Goal: Communication & Community: Answer question/provide support

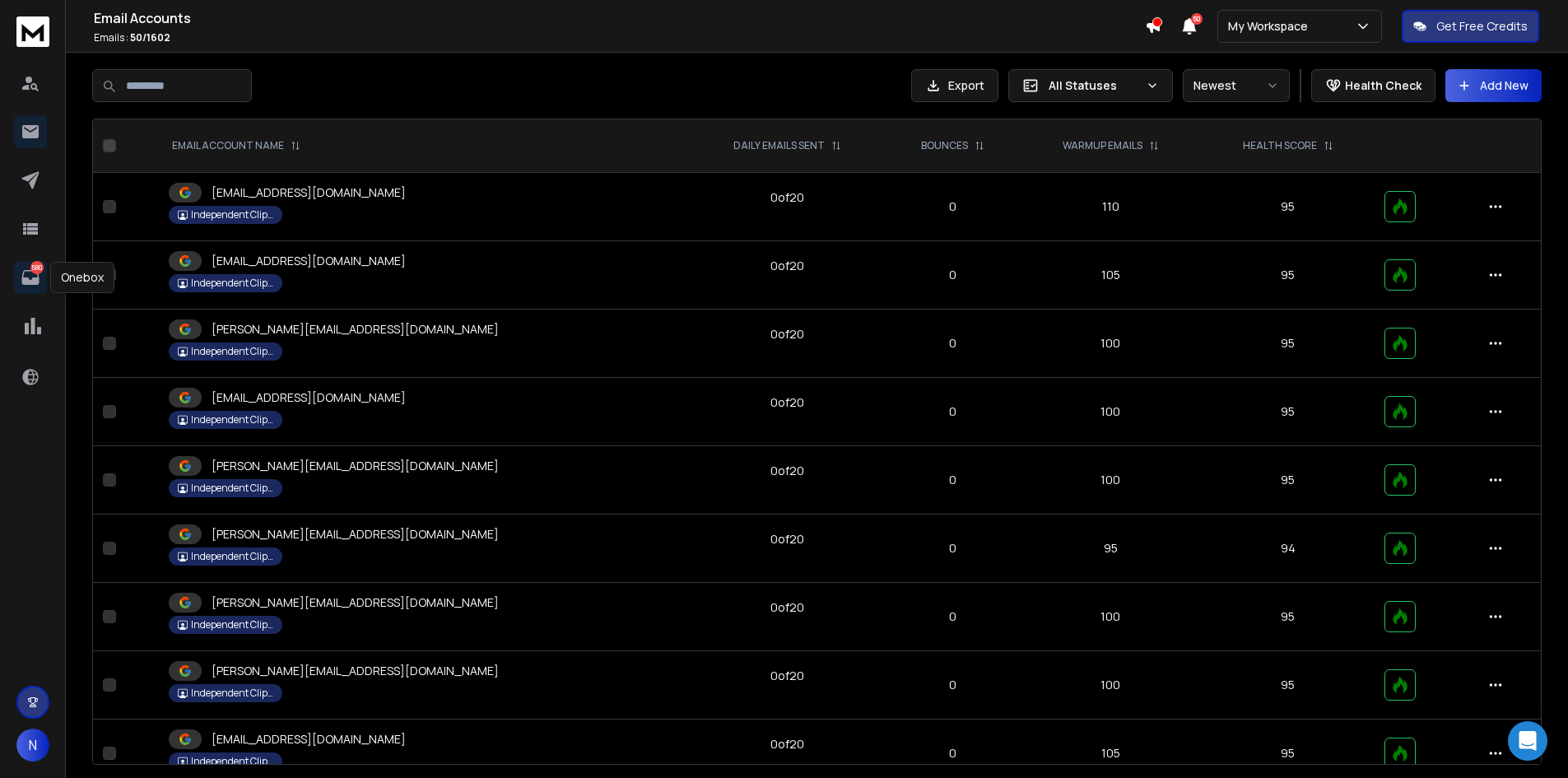
click at [31, 279] on icon at bounding box center [31, 278] width 20 height 20
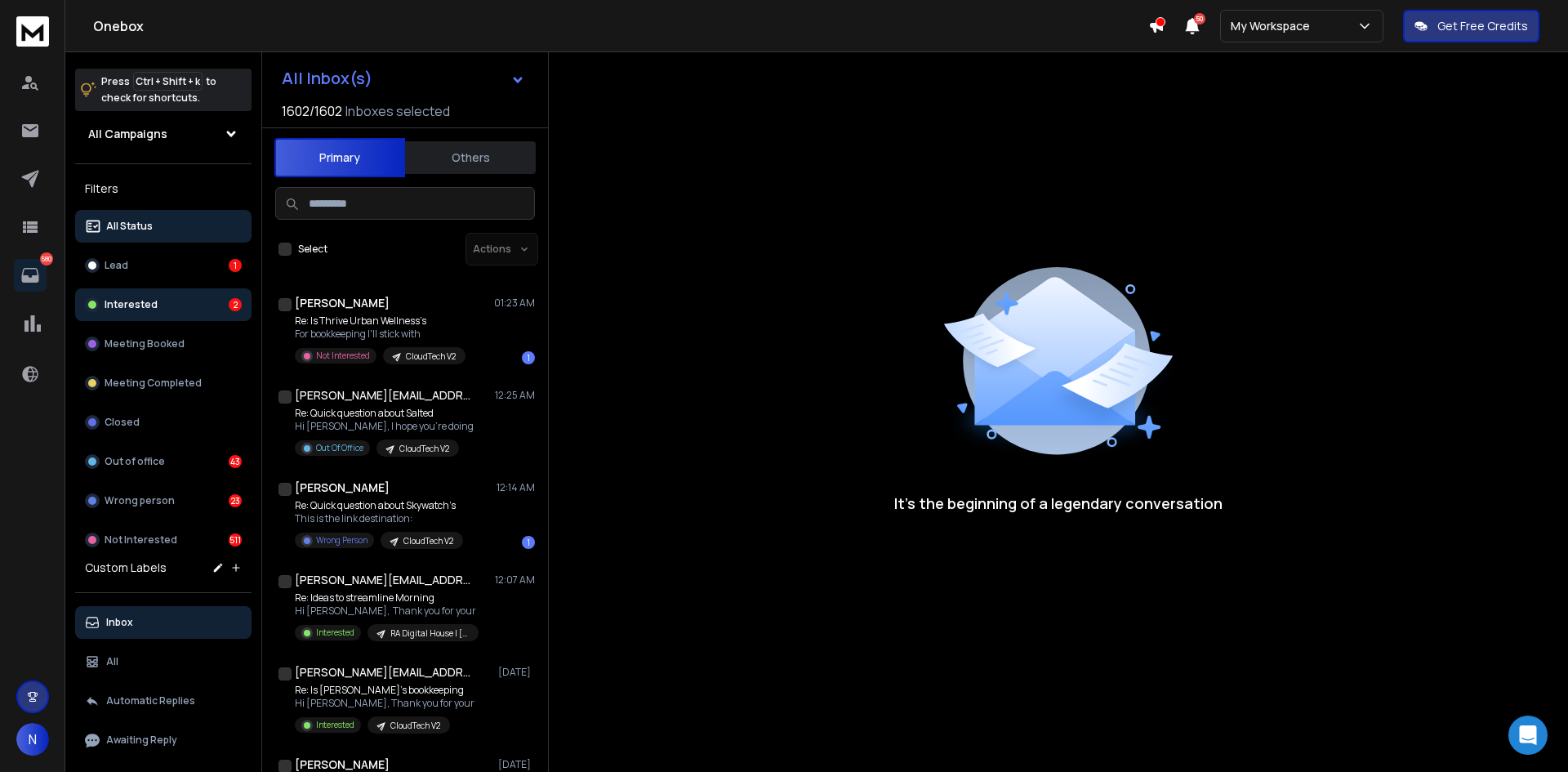
click at [125, 293] on button "Interested 2" at bounding box center [163, 304] width 177 height 33
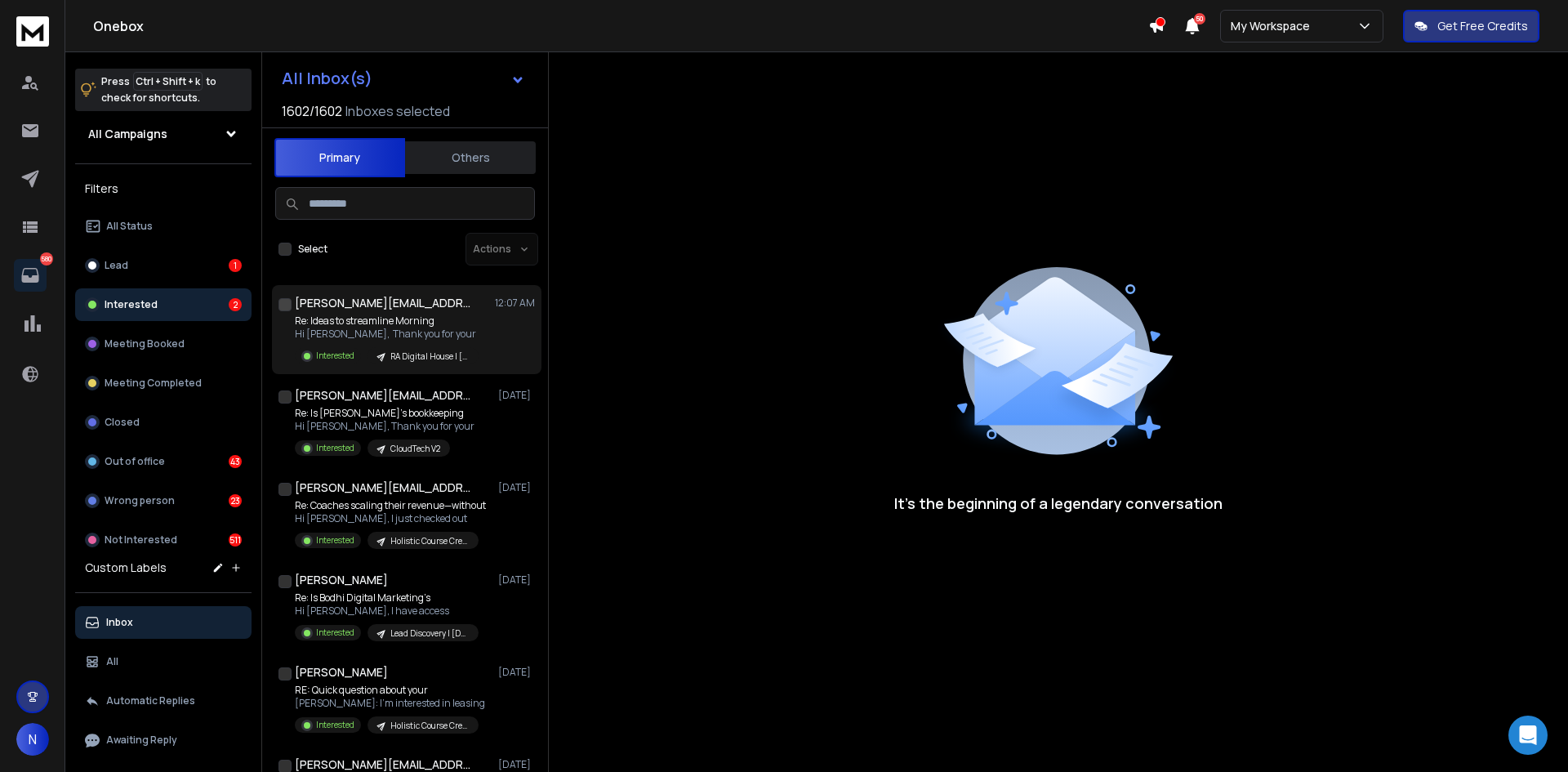
click at [377, 306] on h1 "[PERSON_NAME][EMAIL_ADDRESS][DOMAIN_NAME]" at bounding box center [385, 303] width 180 height 17
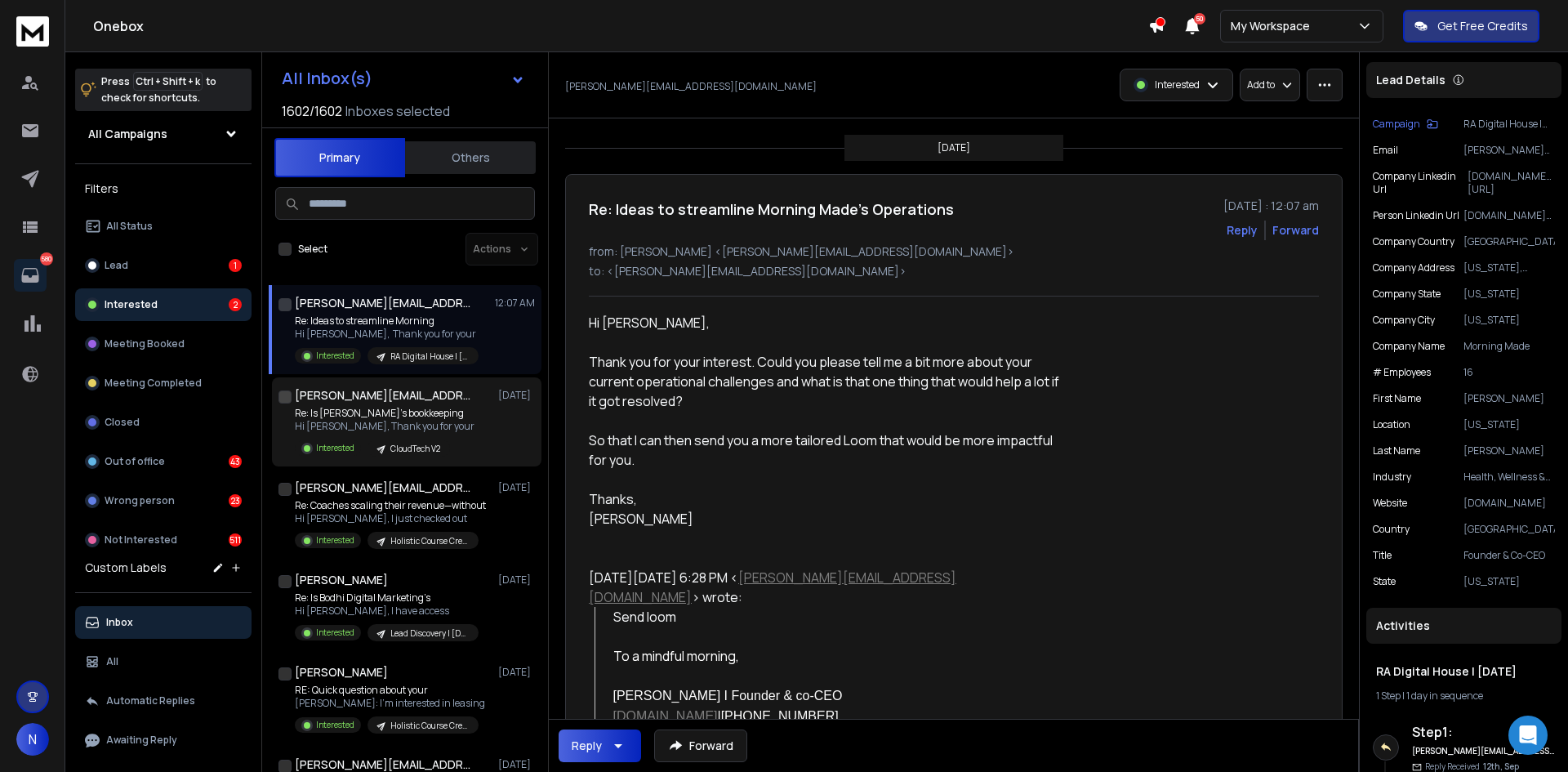
click at [340, 412] on p "Re: Is [PERSON_NAME]’s bookkeeping" at bounding box center [385, 413] width 180 height 13
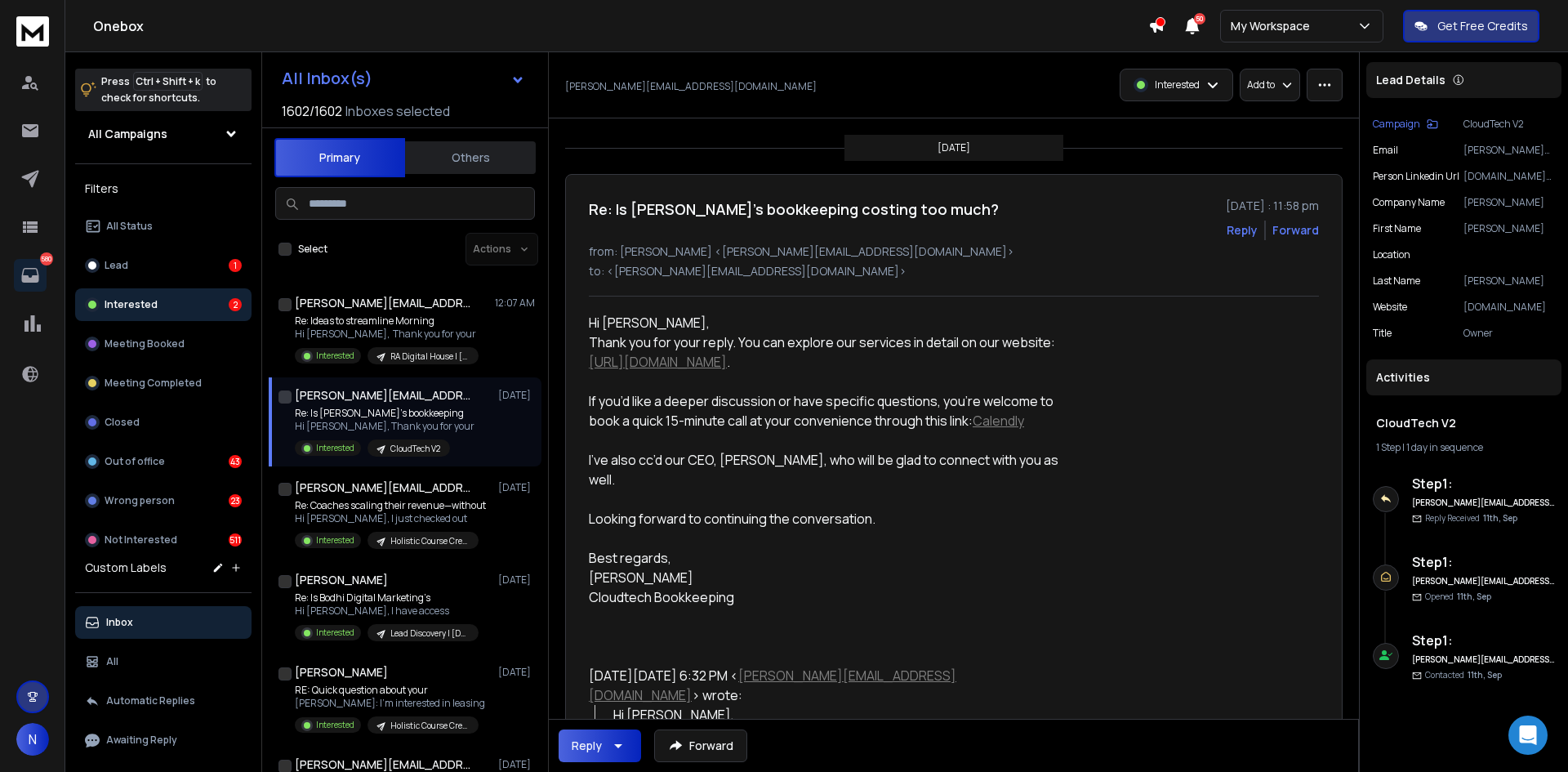
scroll to position [82, 0]
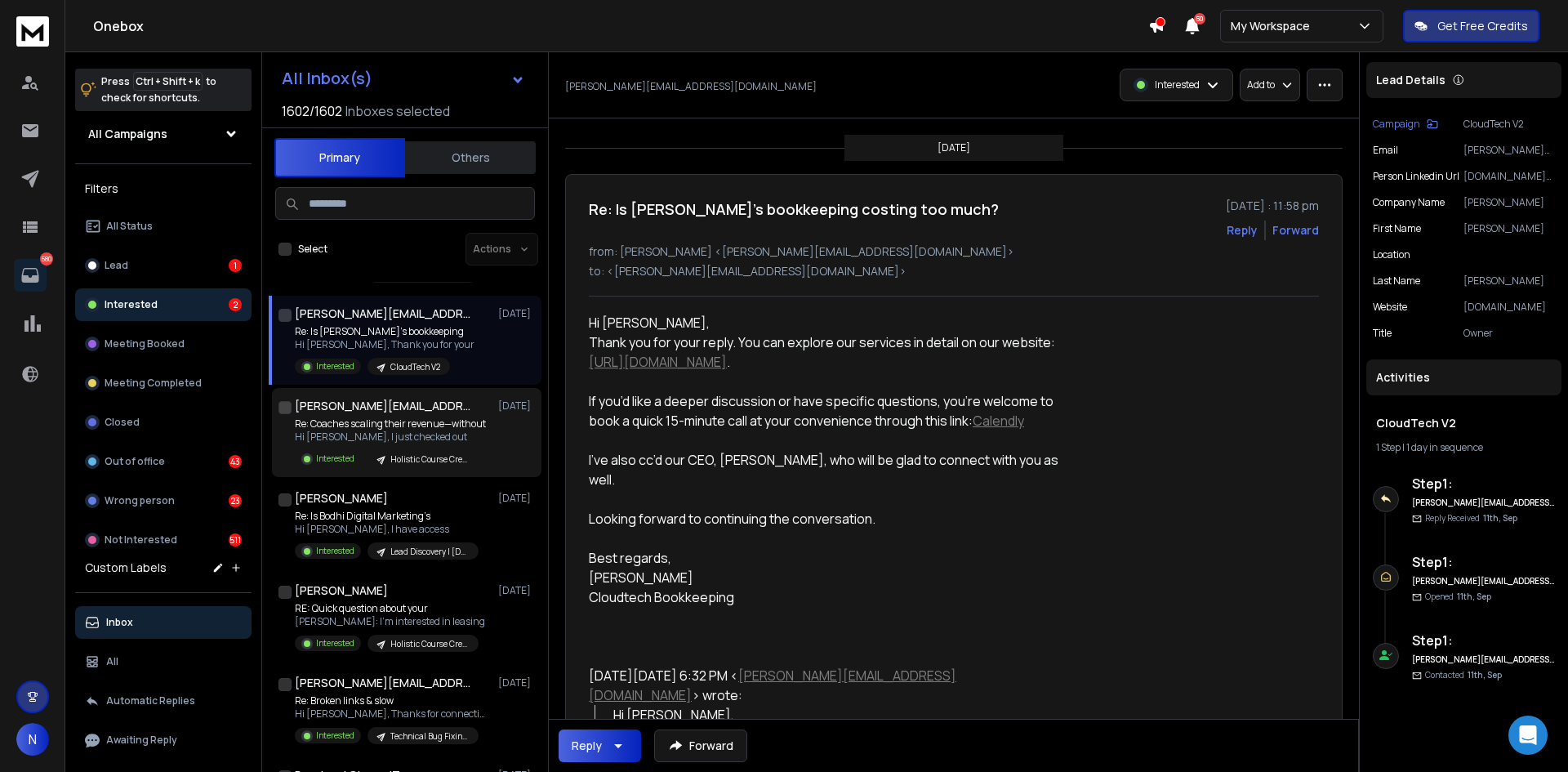
click at [402, 425] on p "Re: Coaches scaling their revenue—without" at bounding box center [391, 424] width 191 height 13
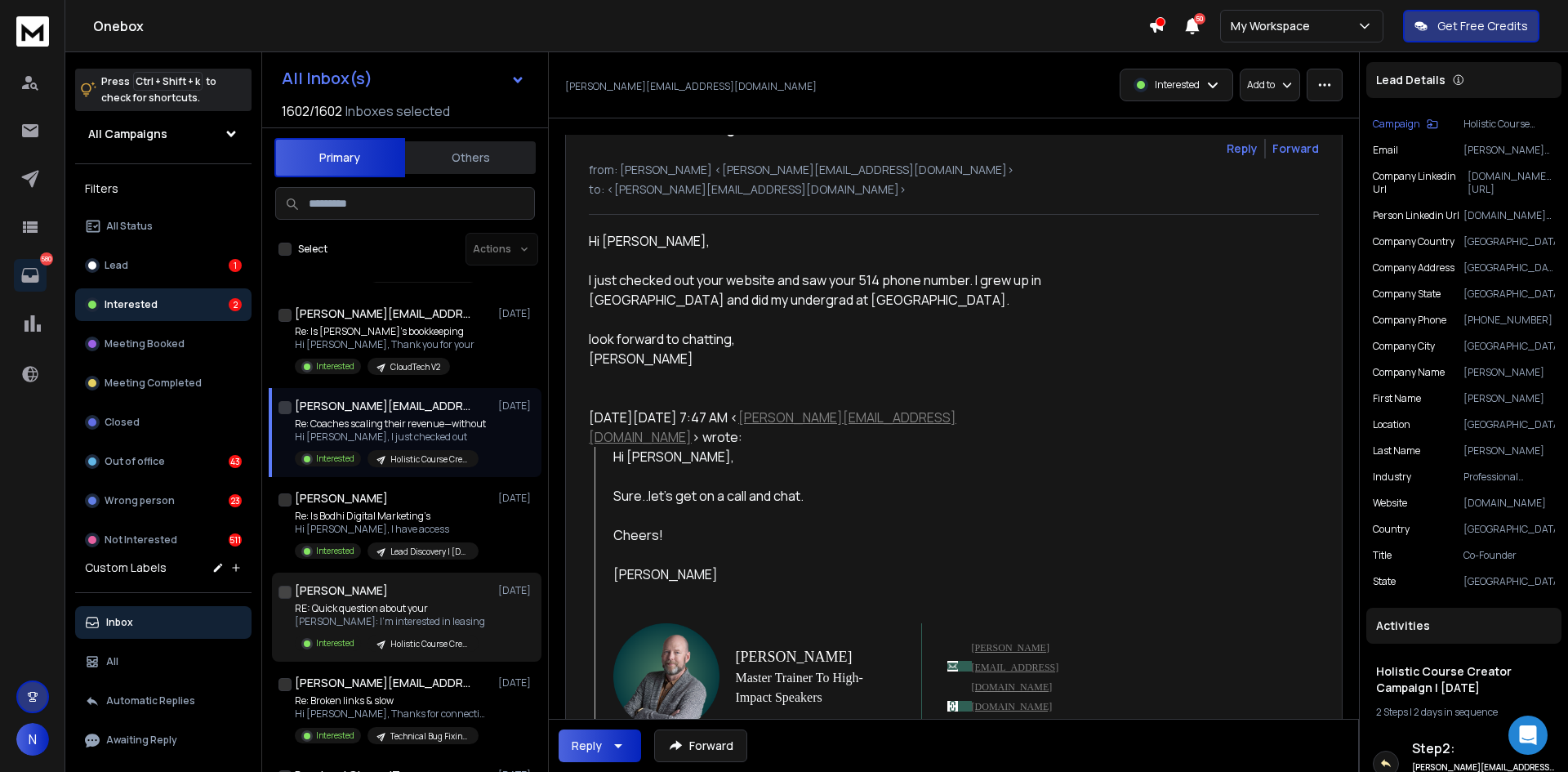
click at [389, 615] on p "[PERSON_NAME]: I’m interested in leasing" at bounding box center [390, 621] width 190 height 13
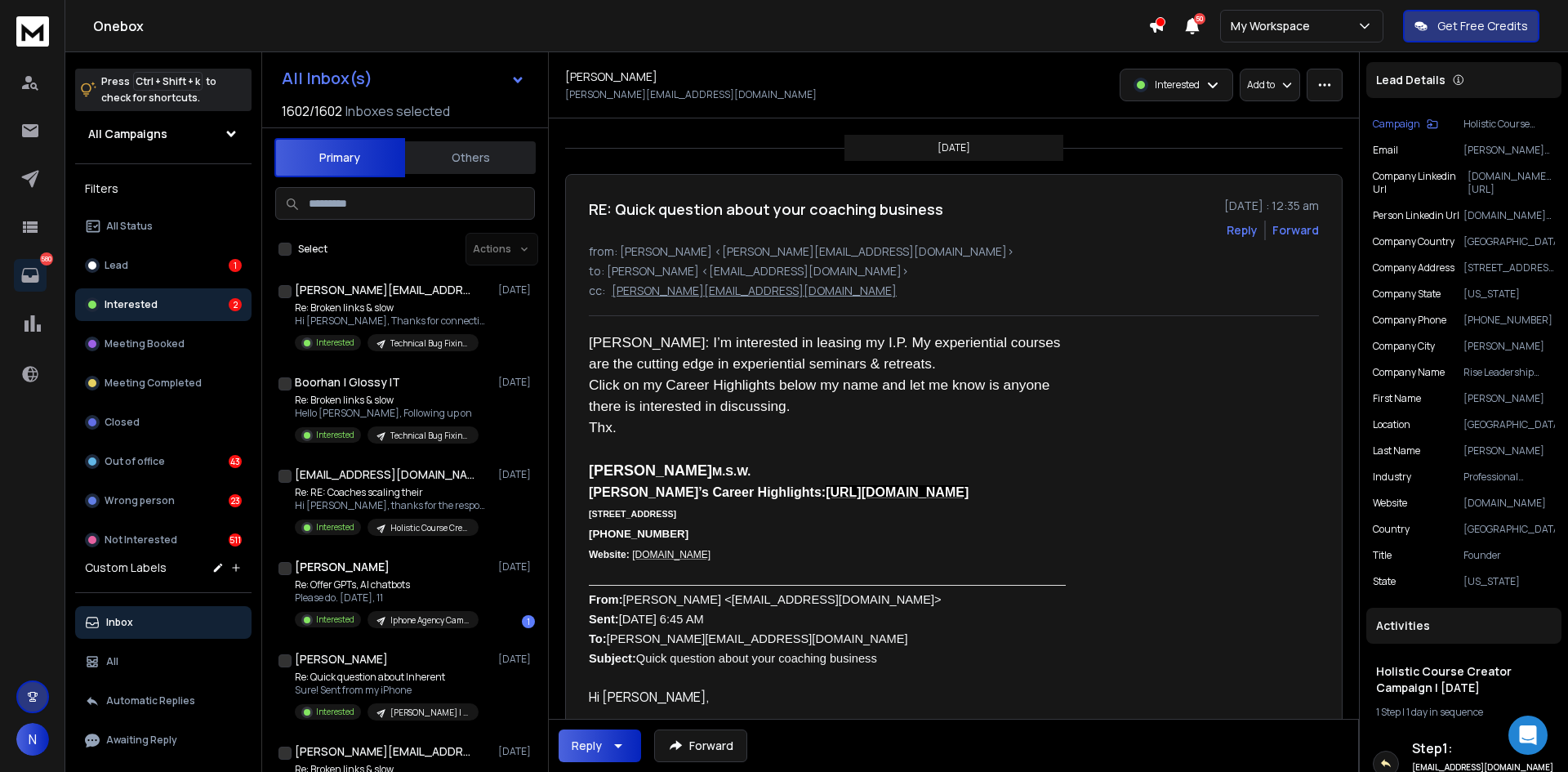
scroll to position [572, 0]
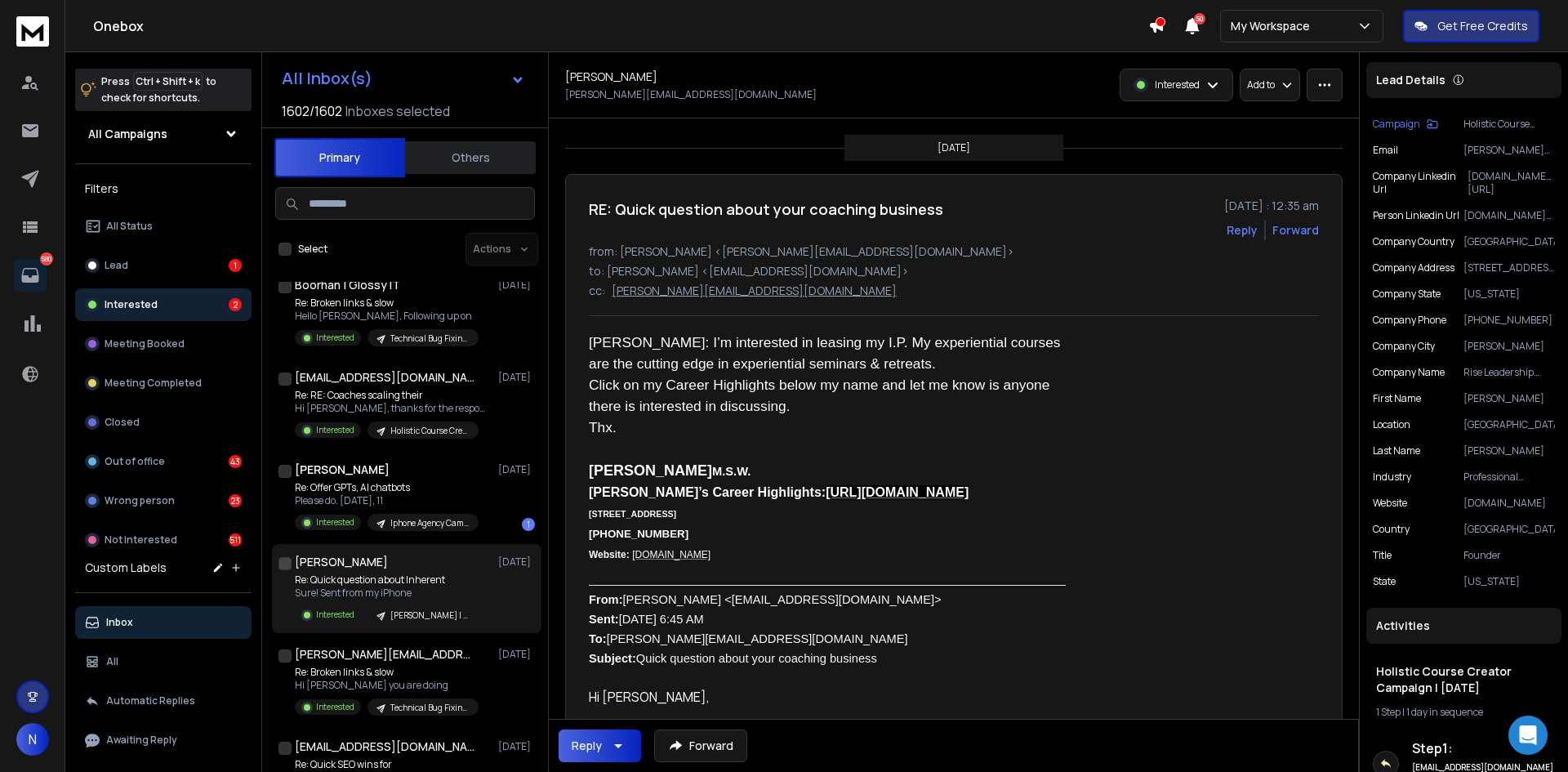
click at [441, 585] on p "Re: Quick question about Inherent" at bounding box center [387, 579] width 184 height 13
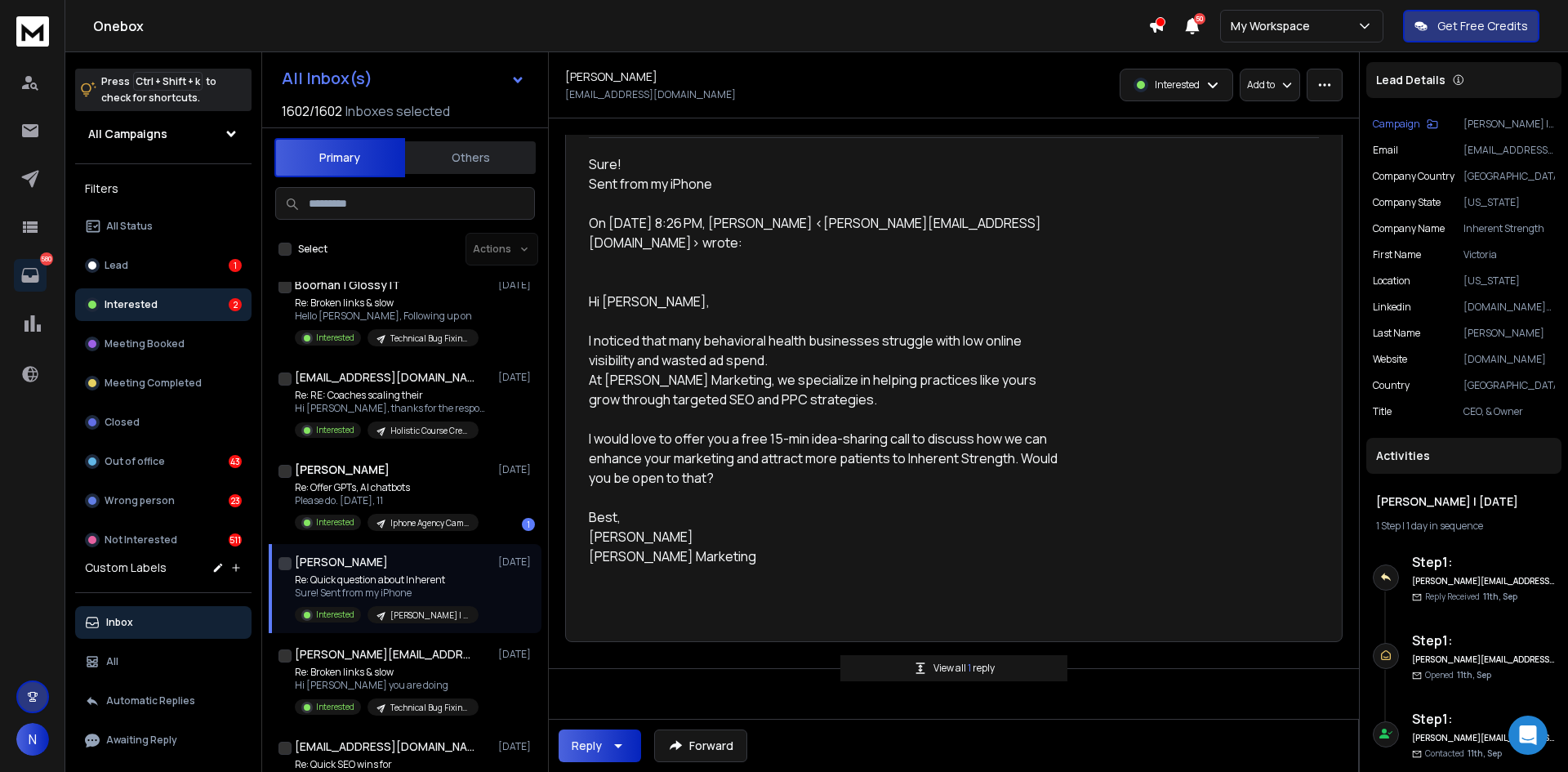
scroll to position [159, 0]
click at [686, 693] on div "[DATE] Re: Quick question about Inherent Strength’s marketing [DATE] : 06:36 am…" at bounding box center [953, 400] width 810 height 849
click at [607, 753] on div "Reply" at bounding box center [599, 746] width 56 height 20
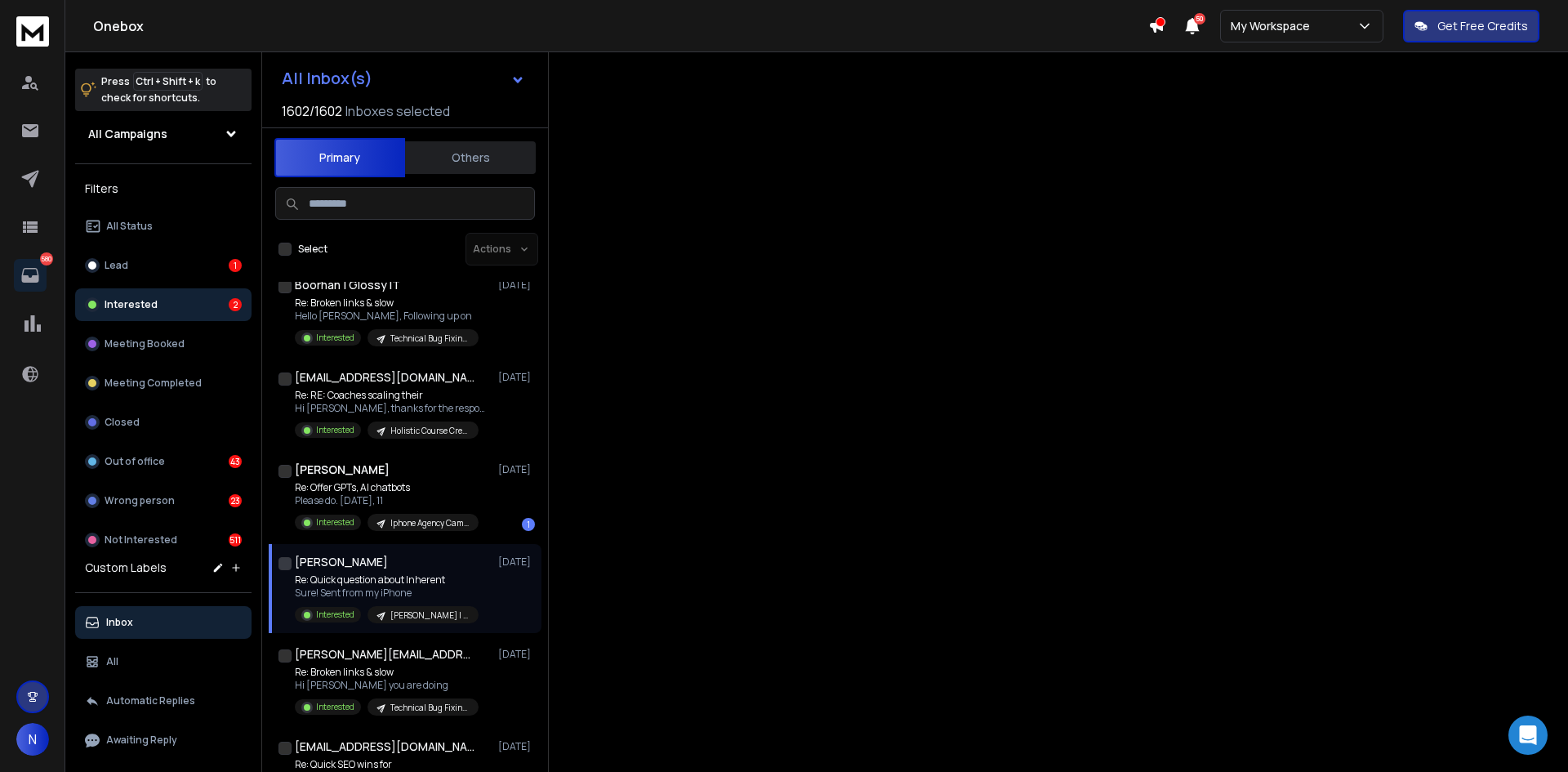
scroll to position [0, 0]
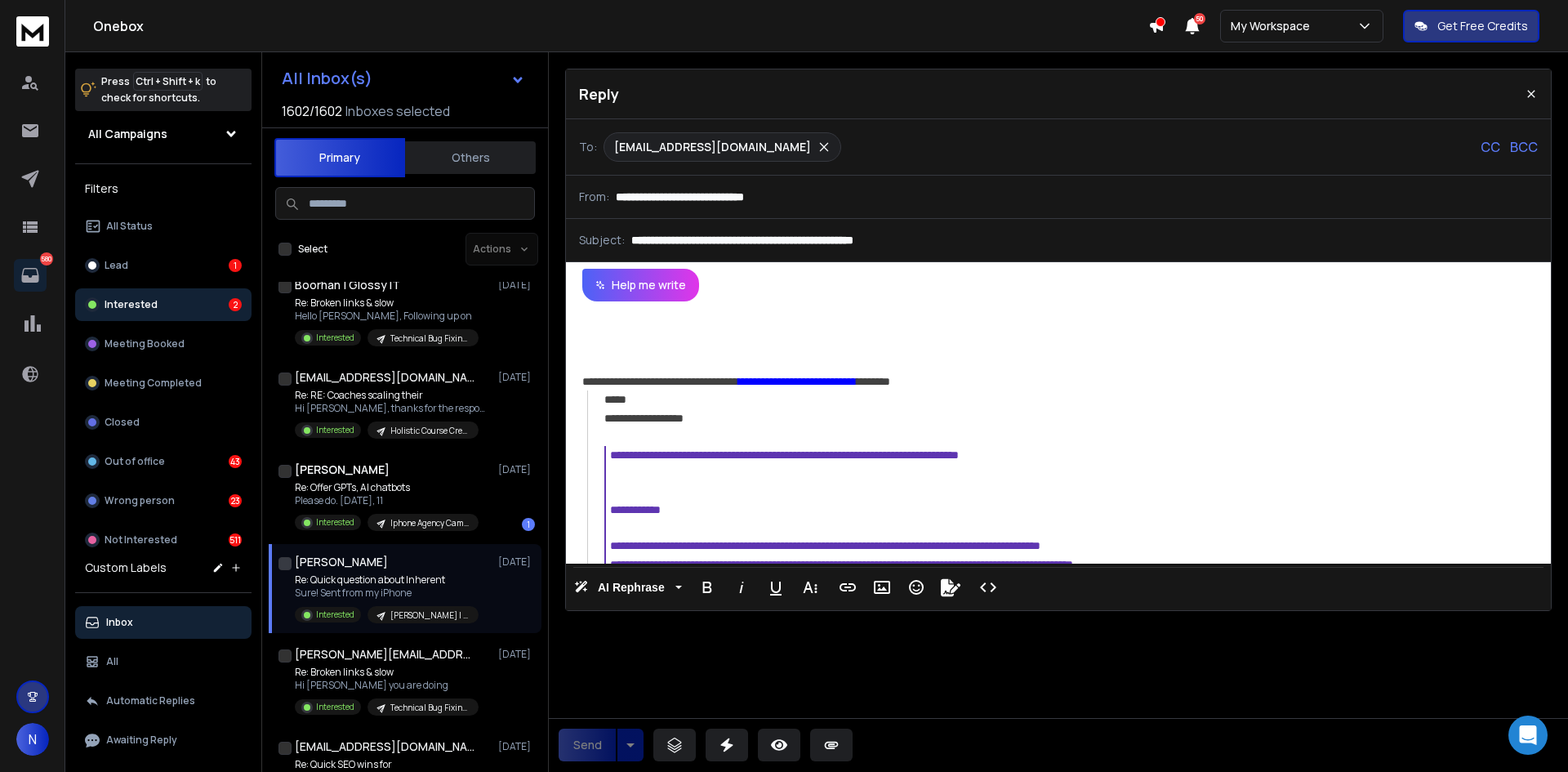
click at [656, 325] on div at bounding box center [1058, 327] width 952 height 18
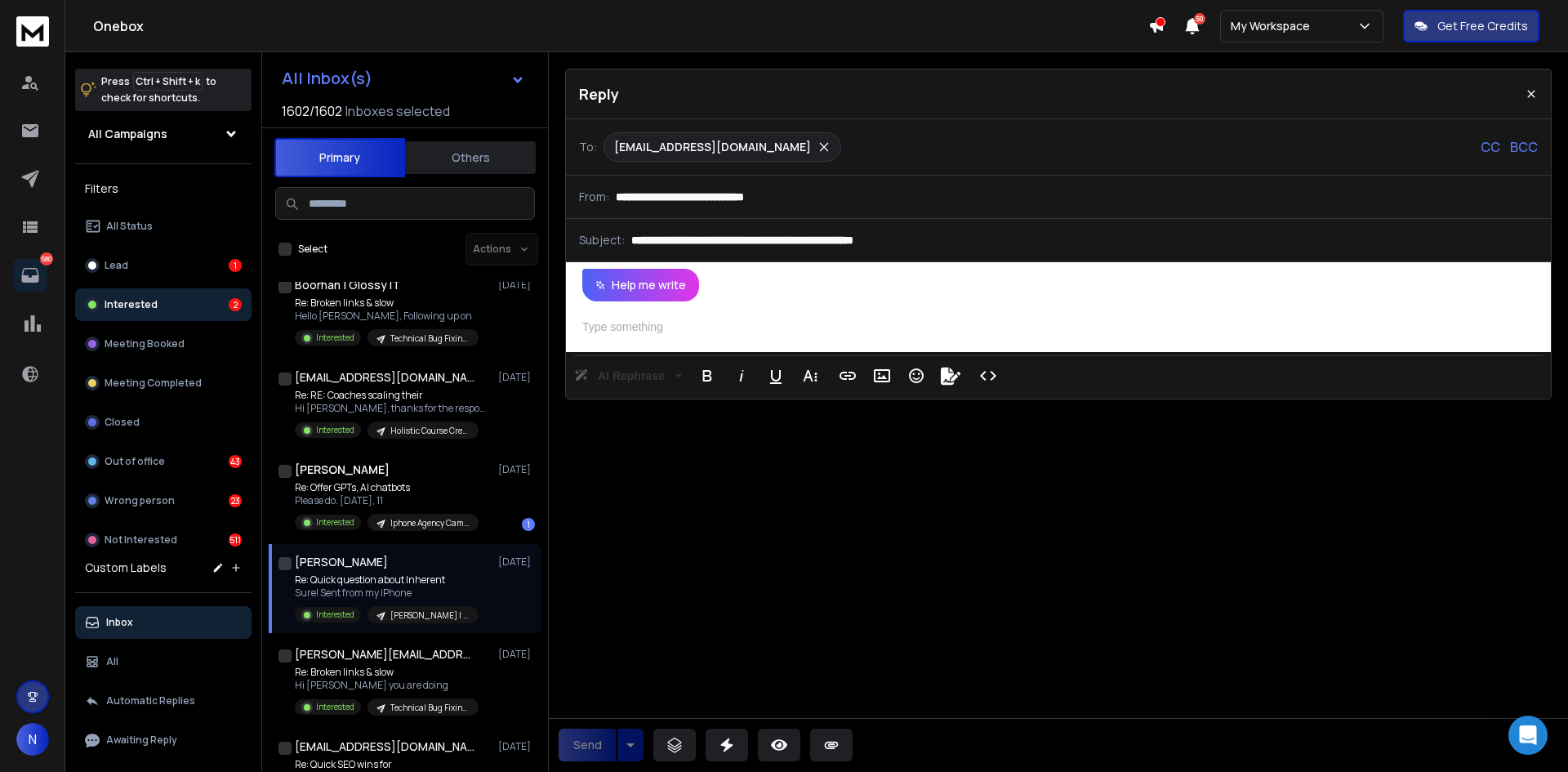
click at [650, 325] on div at bounding box center [1058, 327] width 952 height 18
click at [1530, 87] on div "Reply" at bounding box center [1059, 94] width 985 height 49
click at [1525, 90] on icon at bounding box center [1531, 94] width 13 height 13
